Goal: Check status

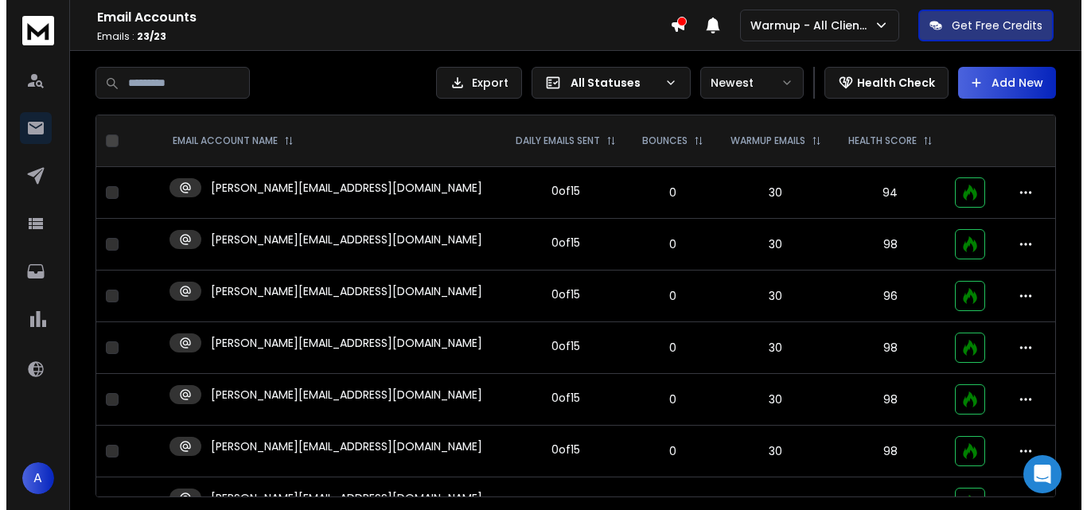
scroll to position [872, 0]
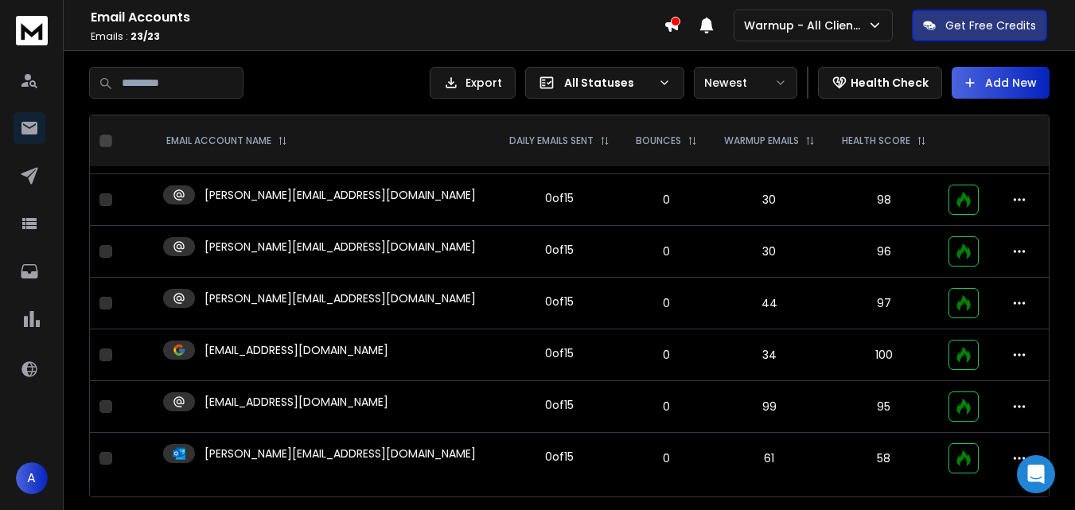
click at [828, 454] on td "58" at bounding box center [883, 459] width 111 height 52
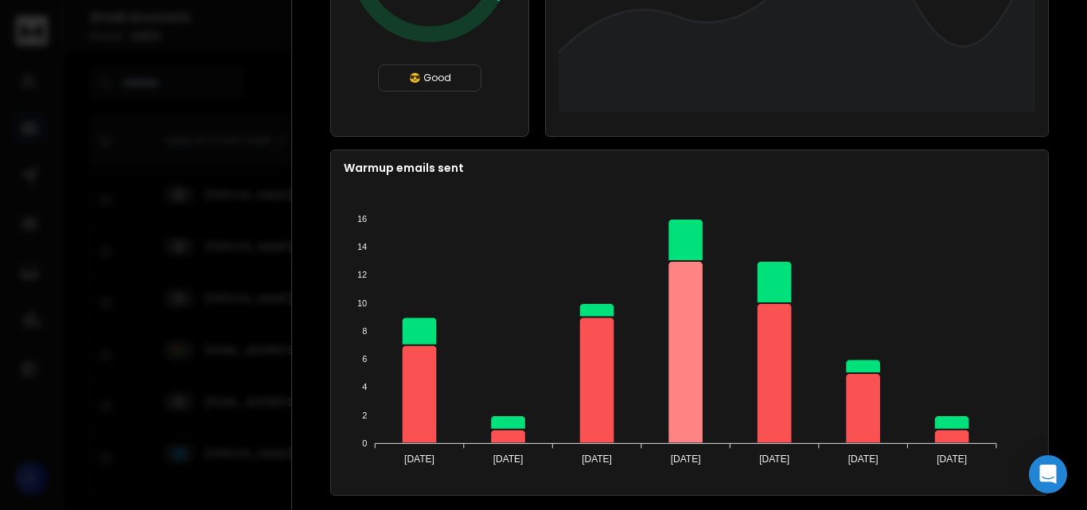
scroll to position [744, 0]
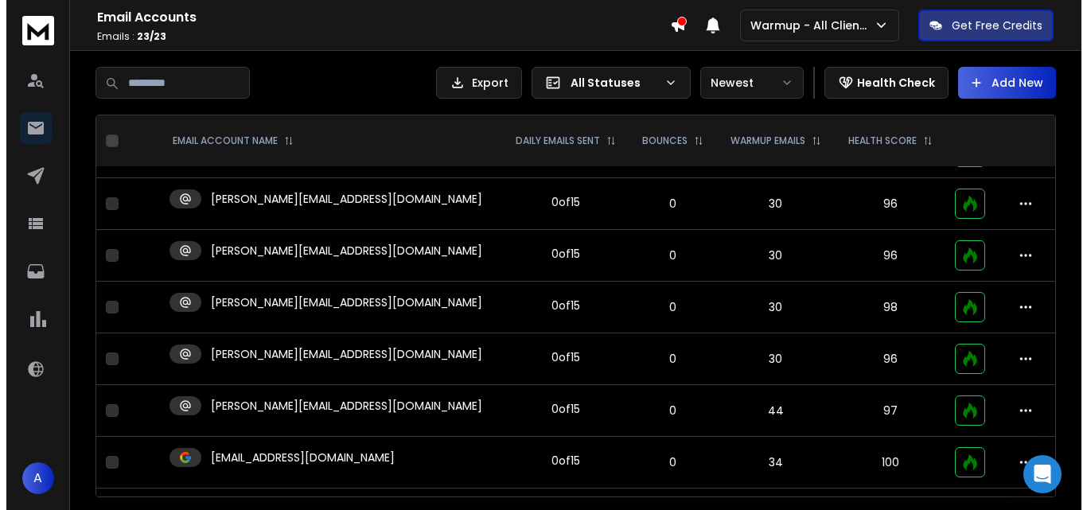
scroll to position [633, 0]
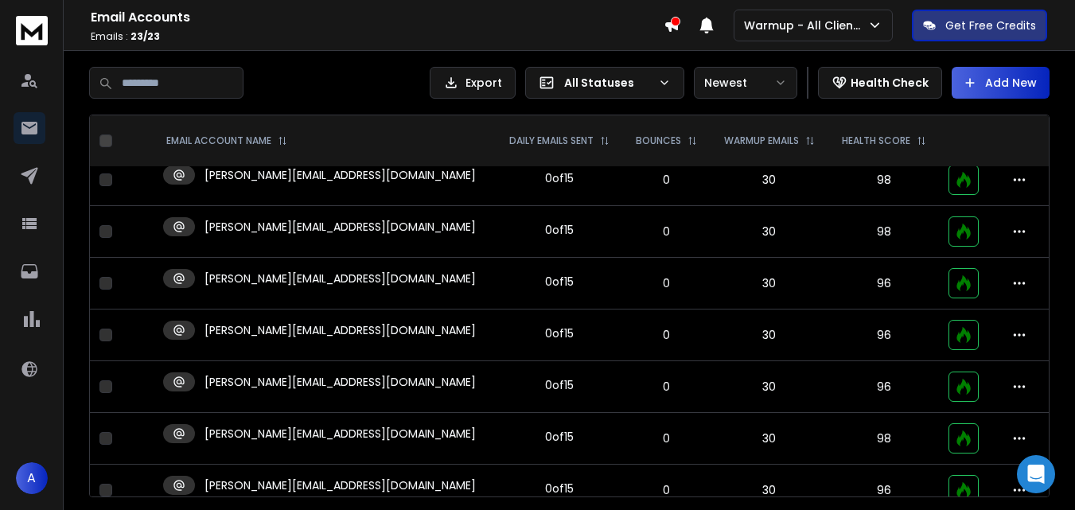
click at [764, 284] on td "30" at bounding box center [770, 284] width 118 height 52
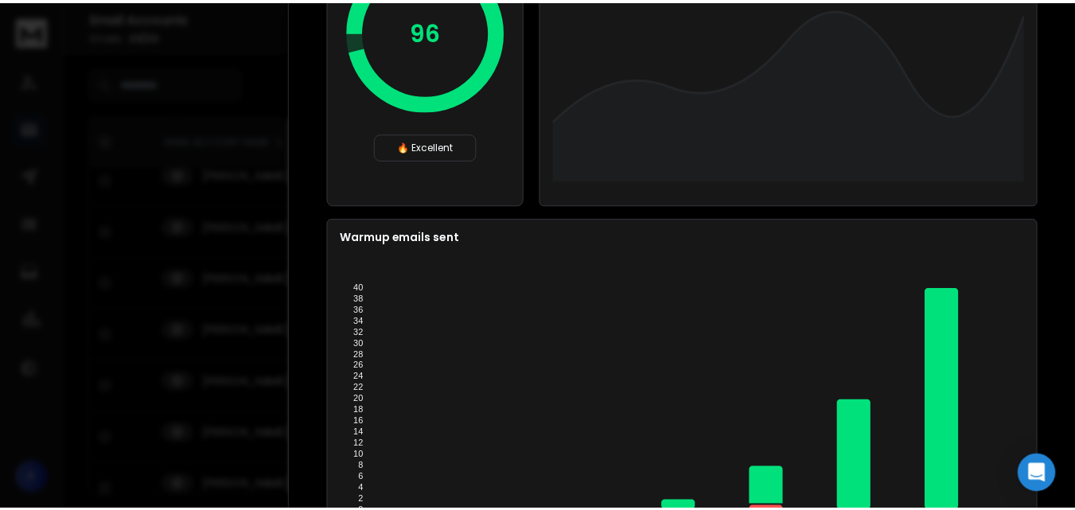
scroll to position [716, 0]
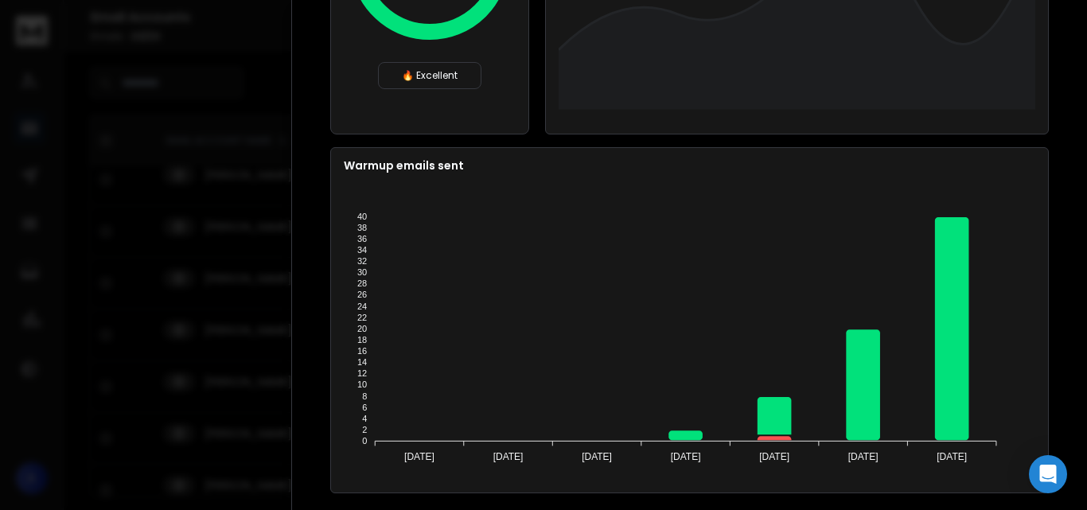
click at [173, 165] on div at bounding box center [543, 255] width 1087 height 510
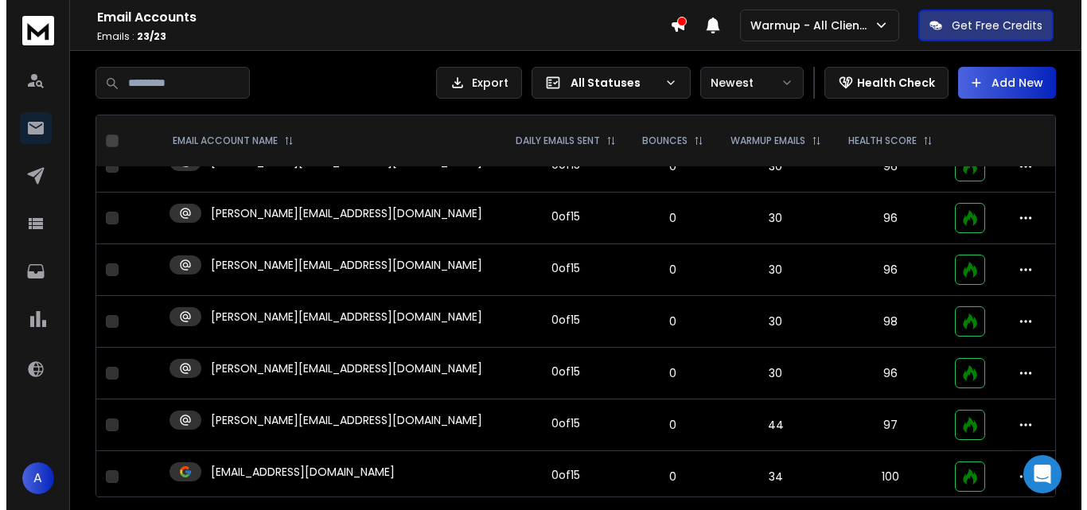
scroll to position [872, 0]
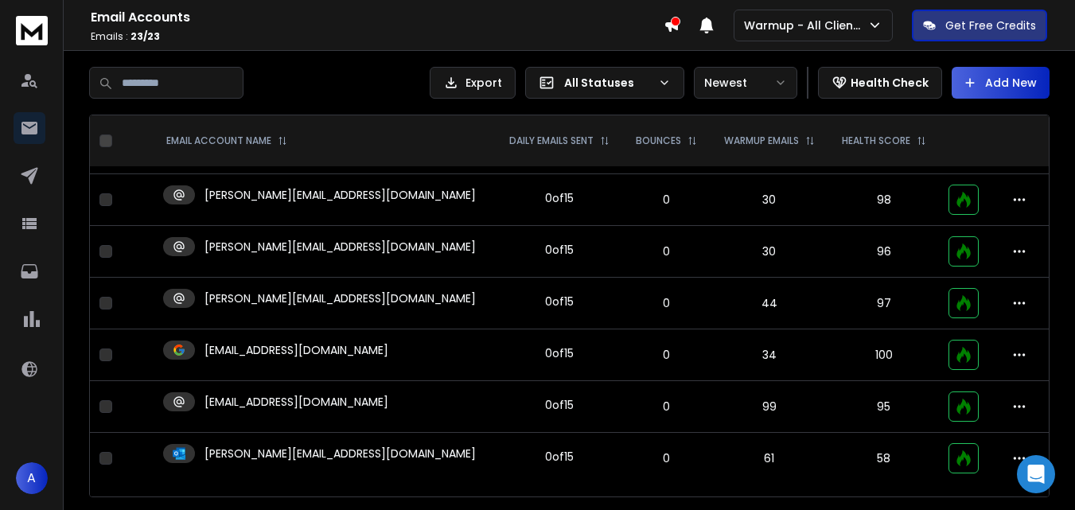
click at [831, 464] on td "58" at bounding box center [883, 459] width 111 height 52
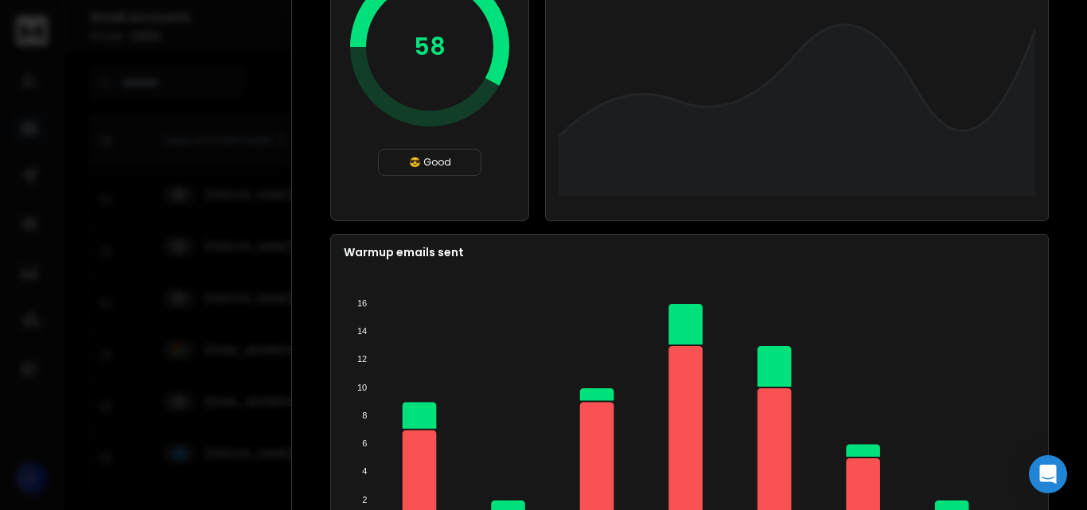
scroll to position [744, 0]
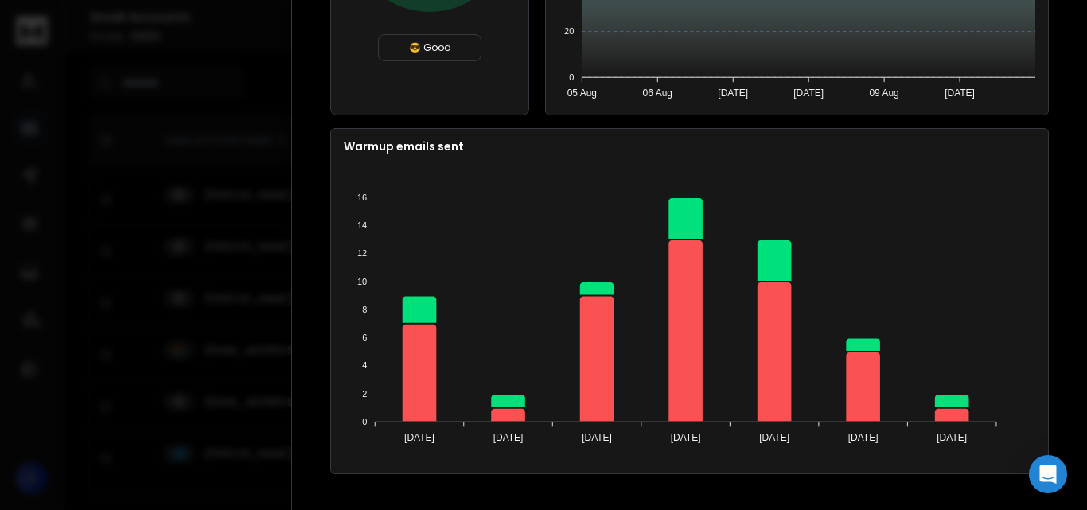
click at [210, 319] on div at bounding box center [543, 255] width 1087 height 510
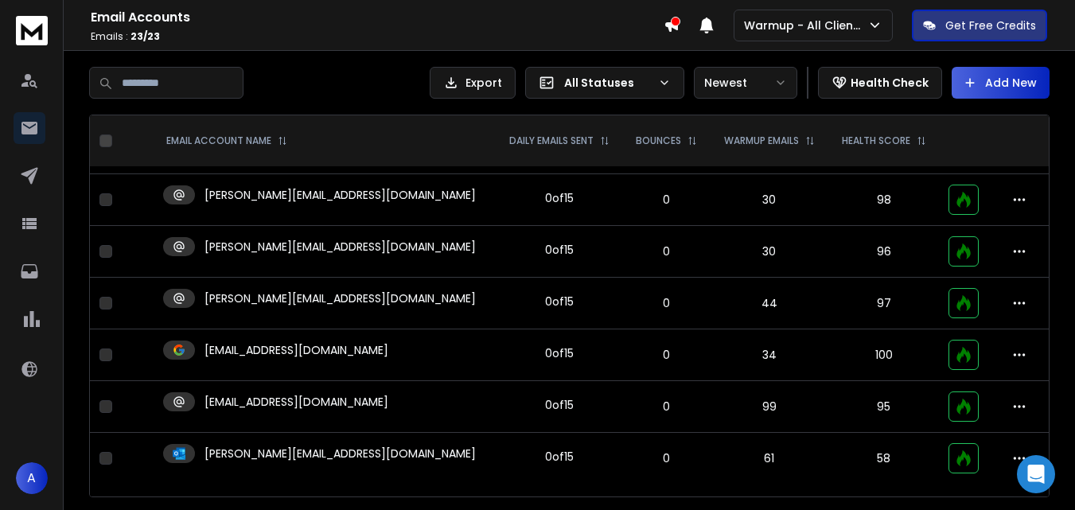
click at [723, 465] on td "61" at bounding box center [770, 459] width 118 height 52
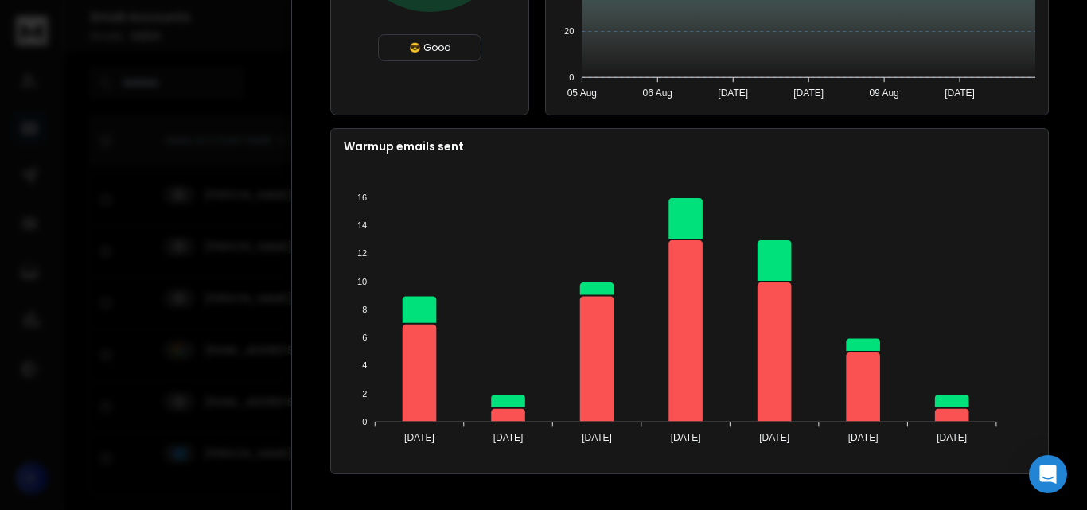
click at [201, 302] on div at bounding box center [543, 255] width 1087 height 510
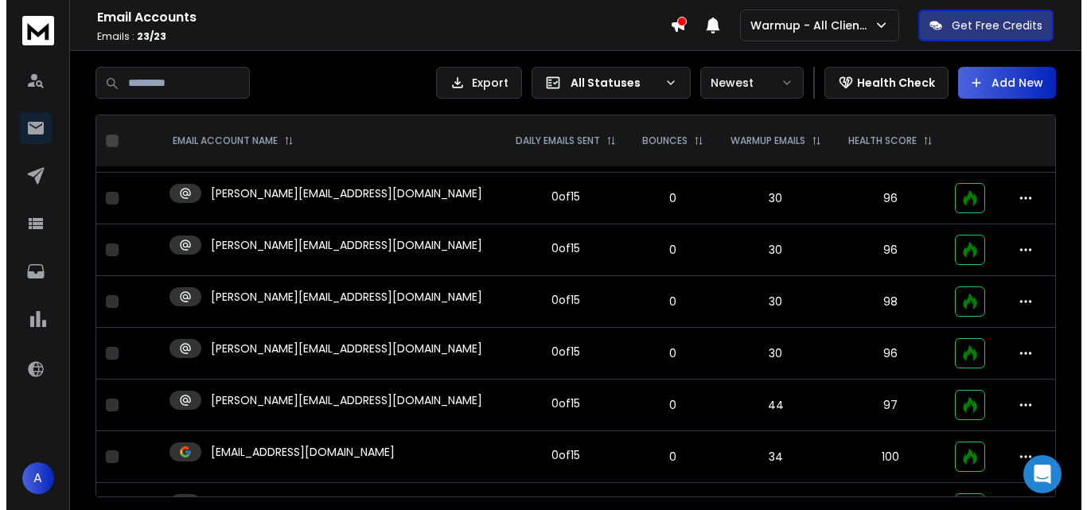
scroll to position [872, 0]
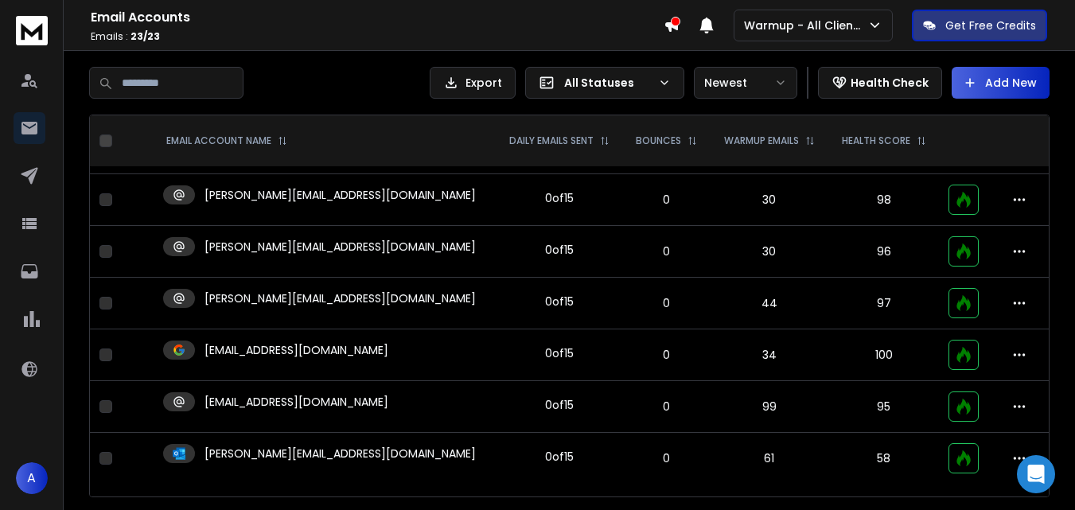
click at [503, 15] on h1 "Email Accounts" at bounding box center [377, 17] width 573 height 19
click at [711, 458] on td "61" at bounding box center [770, 459] width 118 height 52
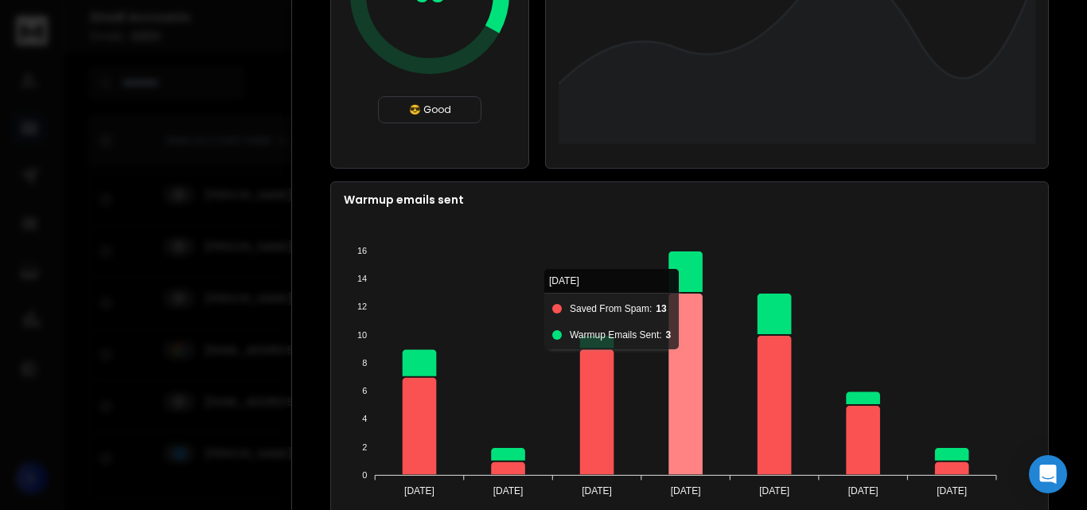
scroll to position [744, 0]
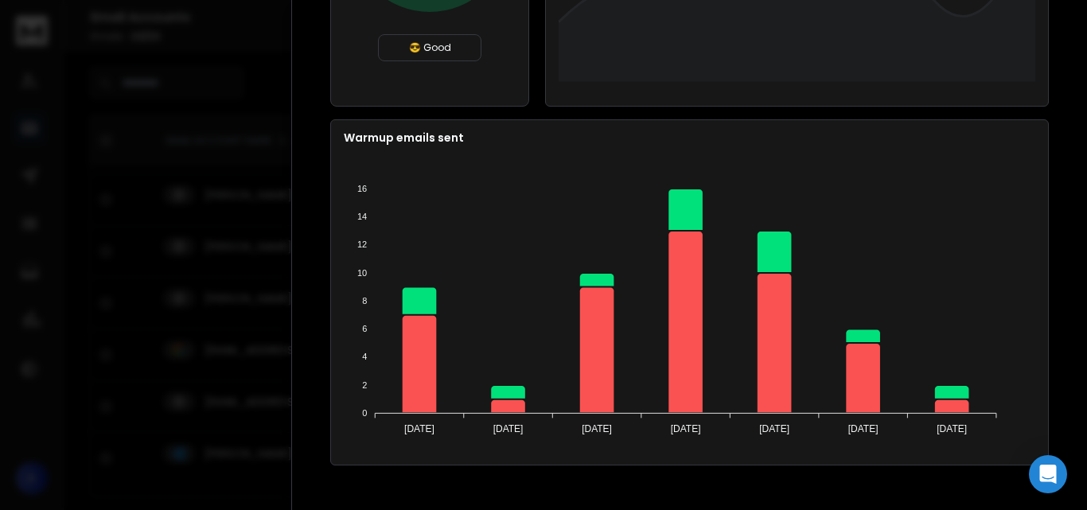
click at [244, 261] on div at bounding box center [543, 255] width 1087 height 510
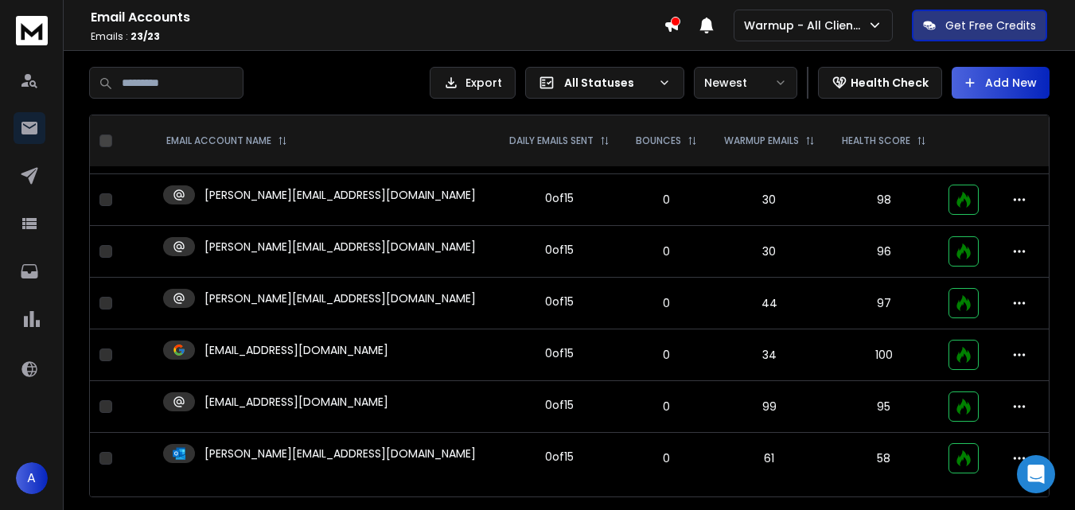
click at [855, 462] on td "58" at bounding box center [883, 459] width 111 height 52
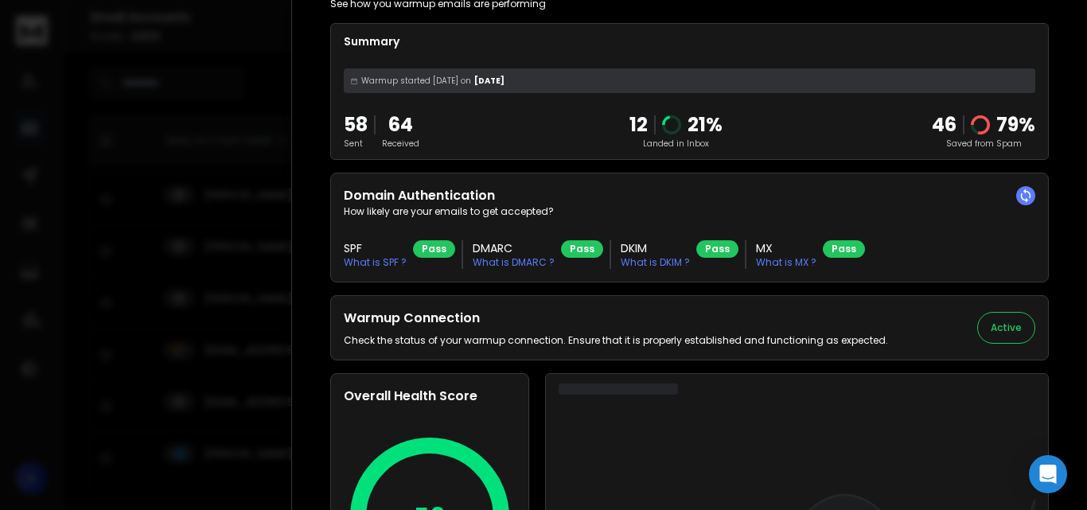
scroll to position [239, 0]
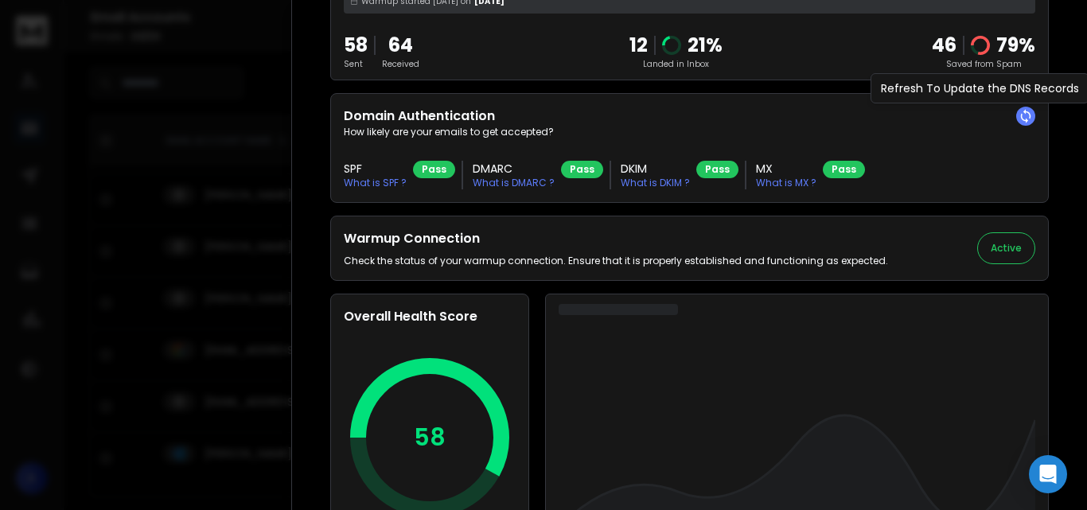
click at [1018, 114] on icon at bounding box center [1026, 116] width 16 height 16
click at [1020, 118] on icon at bounding box center [1026, 116] width 16 height 16
click at [1023, 116] on icon at bounding box center [1026, 116] width 16 height 16
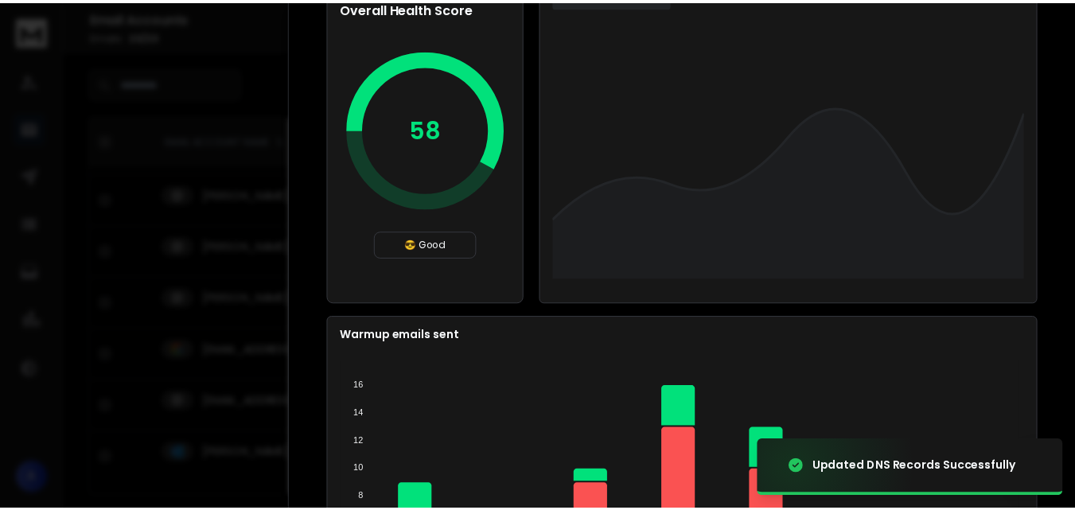
scroll to position [744, 0]
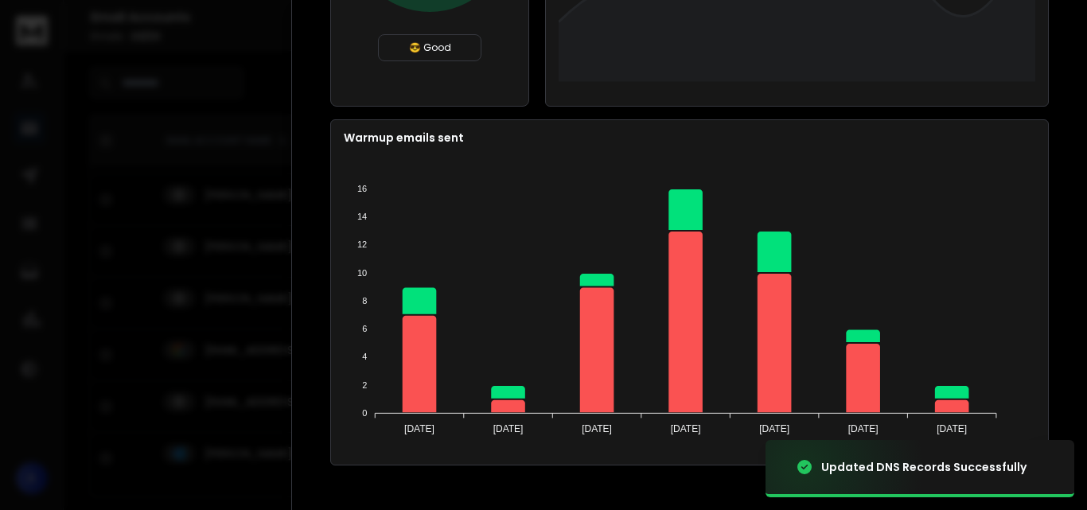
click at [173, 215] on div at bounding box center [543, 255] width 1087 height 510
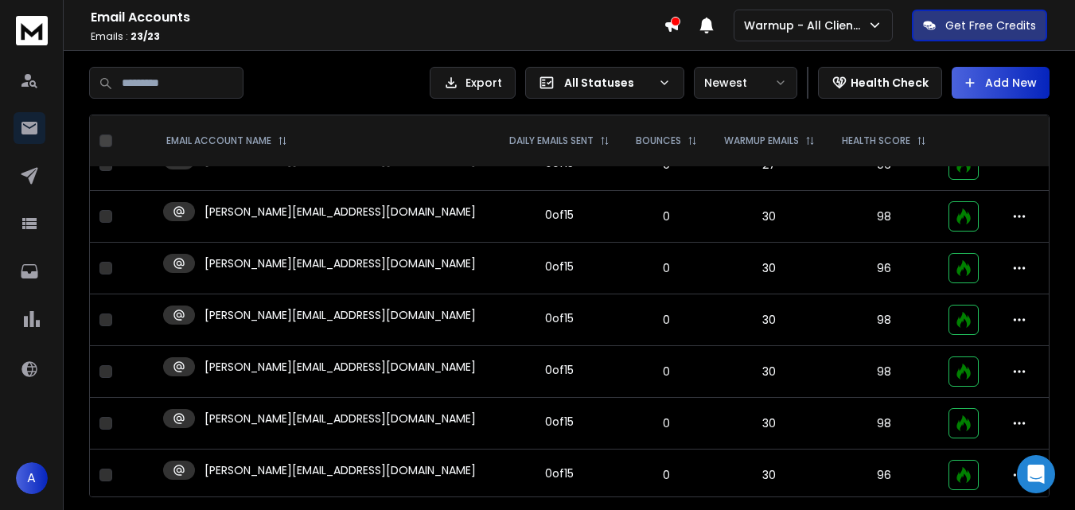
scroll to position [395, 0]
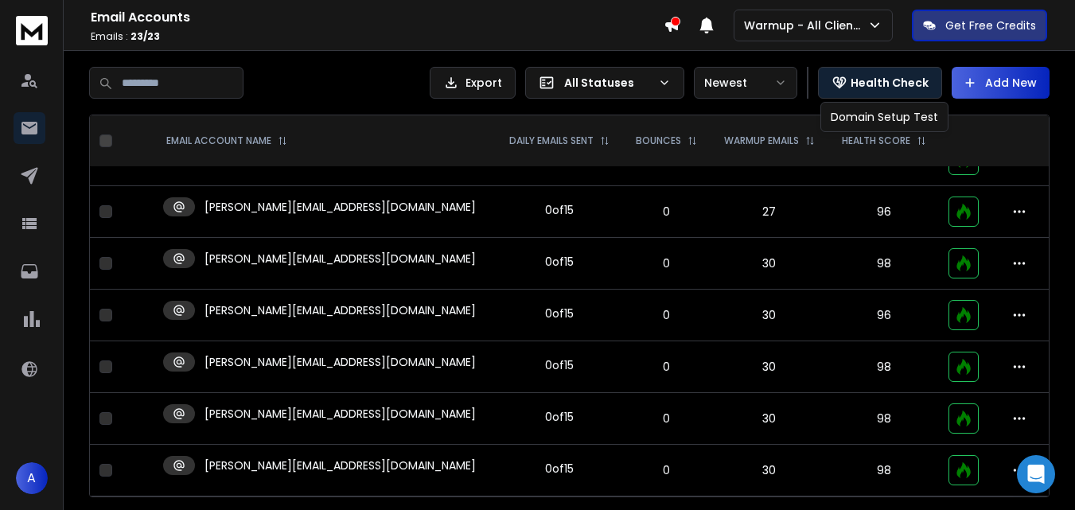
click at [911, 74] on button "Health Check" at bounding box center [880, 83] width 124 height 32
click at [899, 81] on p "Health Check" at bounding box center [890, 83] width 78 height 16
